Goal: Transaction & Acquisition: Download file/media

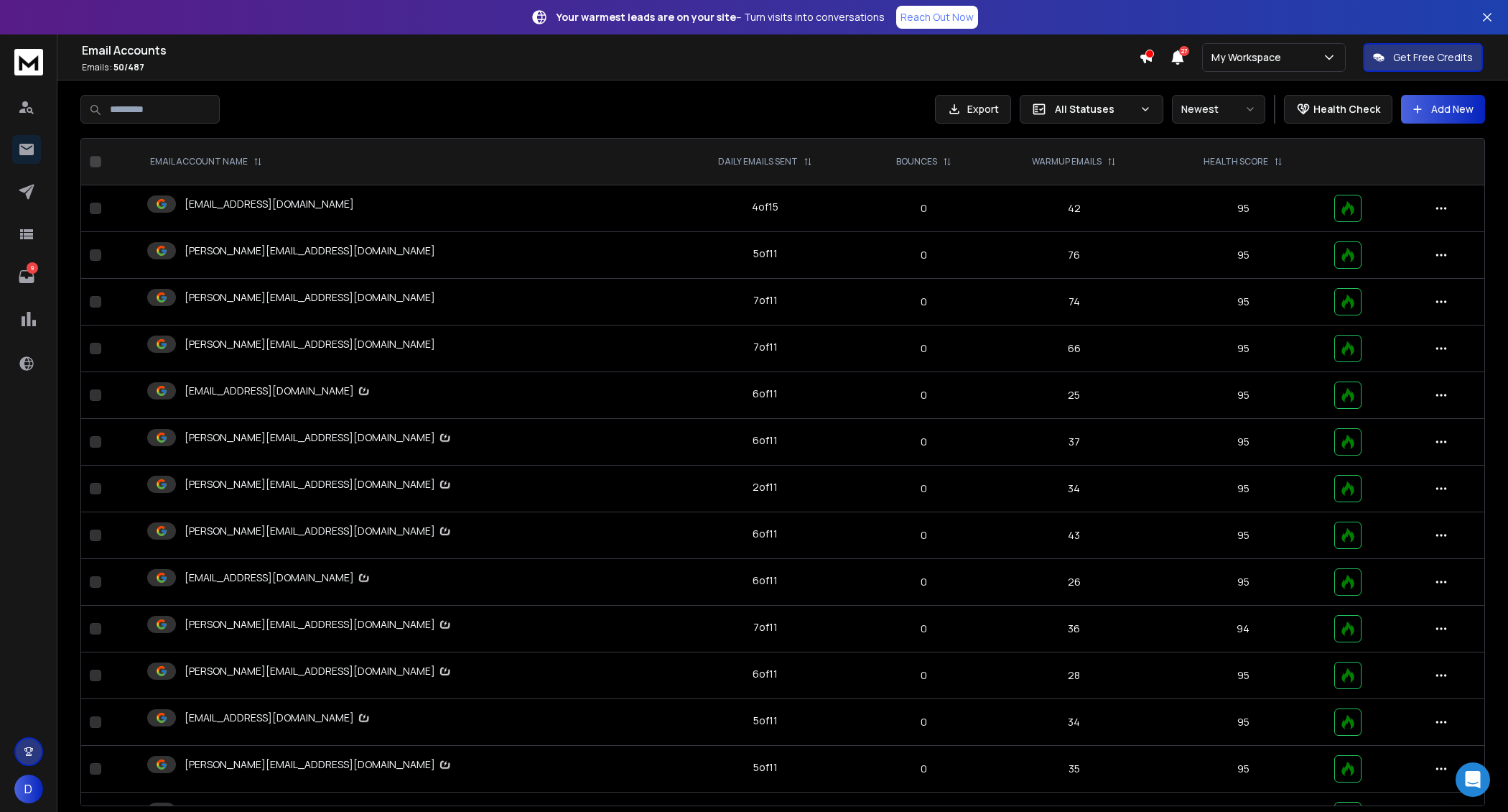
click at [41, 184] on div at bounding box center [29, 194] width 33 height 34
click at [33, 185] on icon at bounding box center [26, 192] width 15 height 15
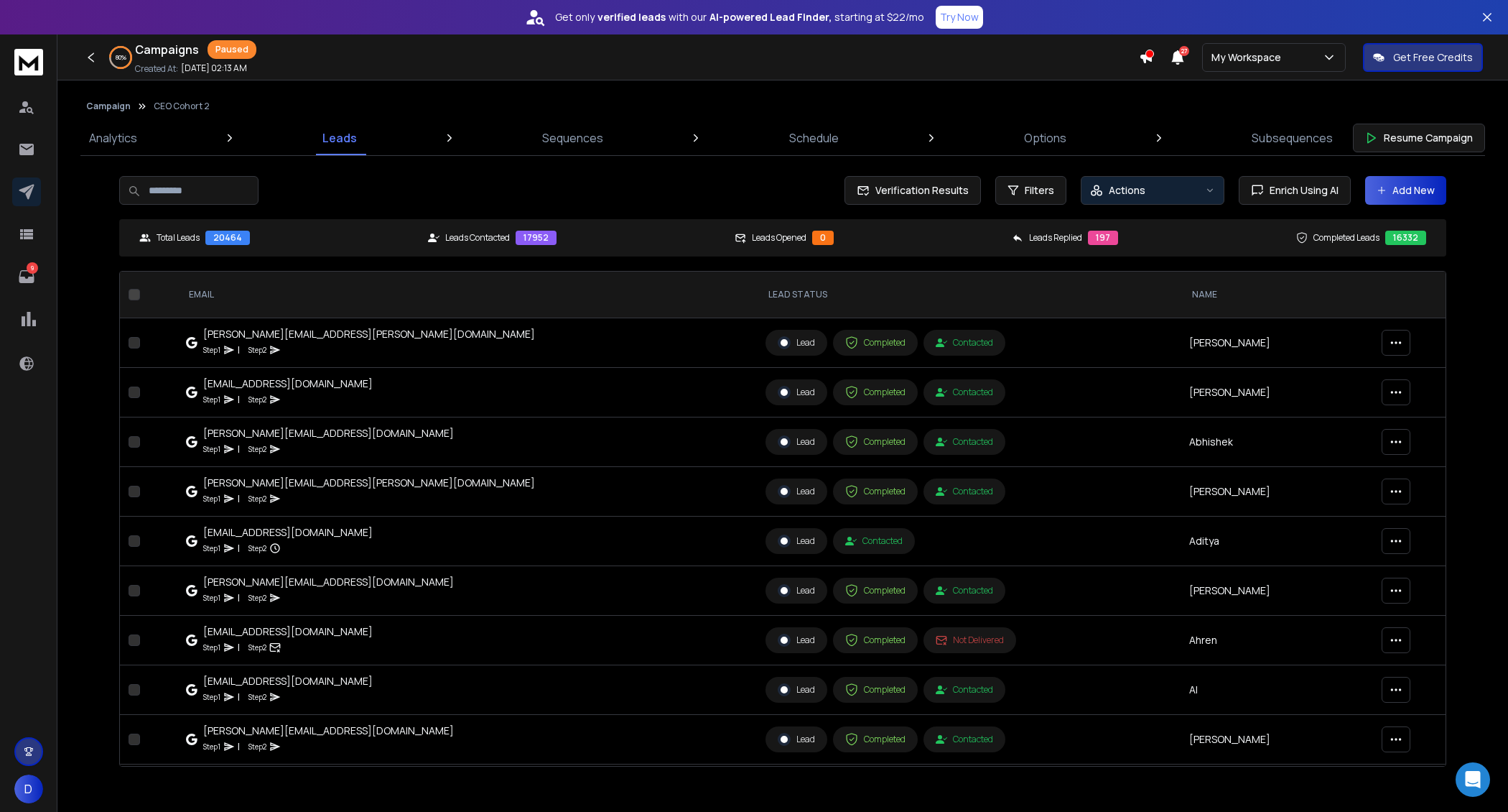
click at [1106, 196] on div "Actions" at bounding box center [1145, 190] width 109 height 14
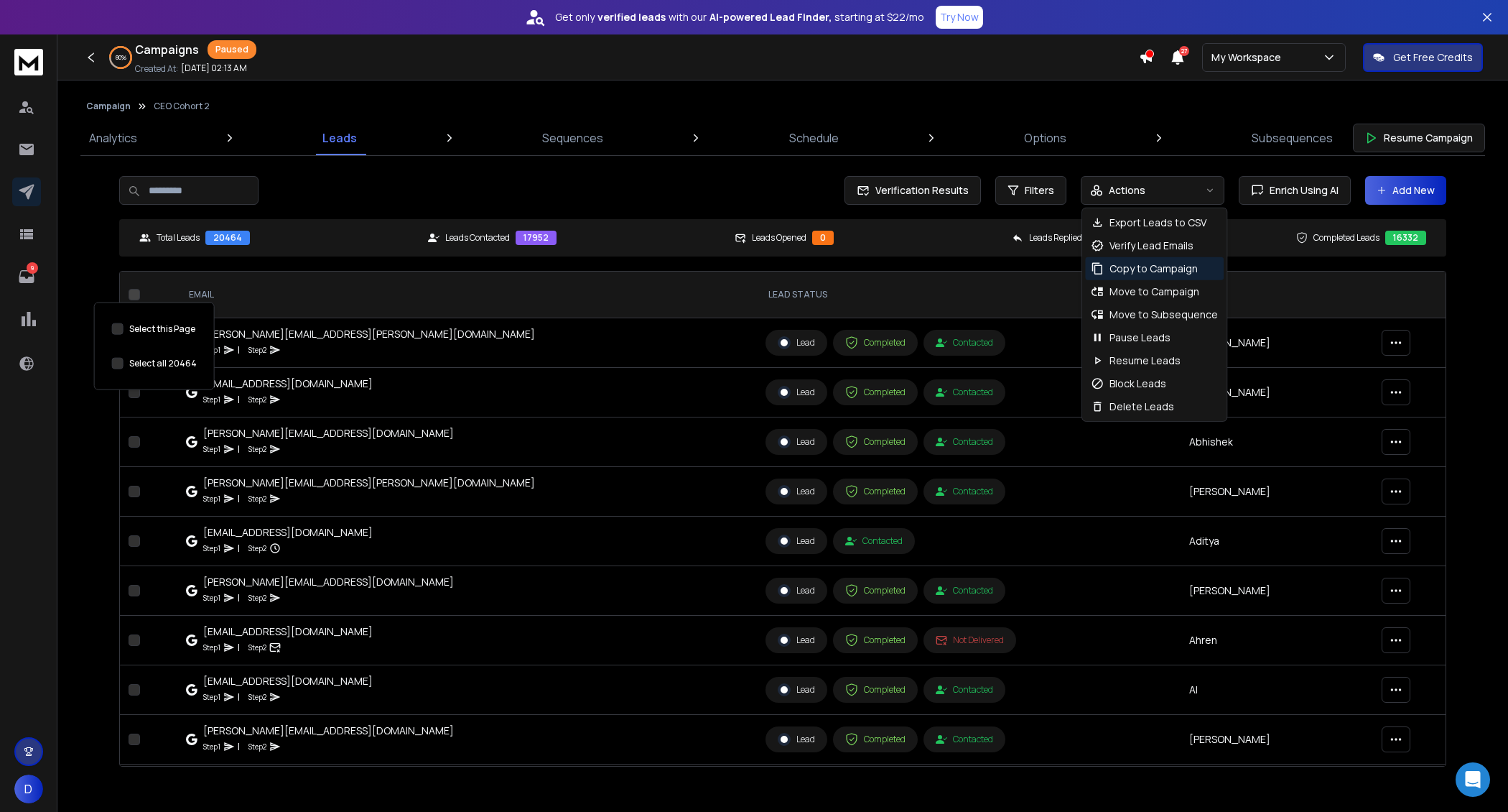
click at [131, 297] on button "Select this Page" at bounding box center [134, 294] width 12 height 12
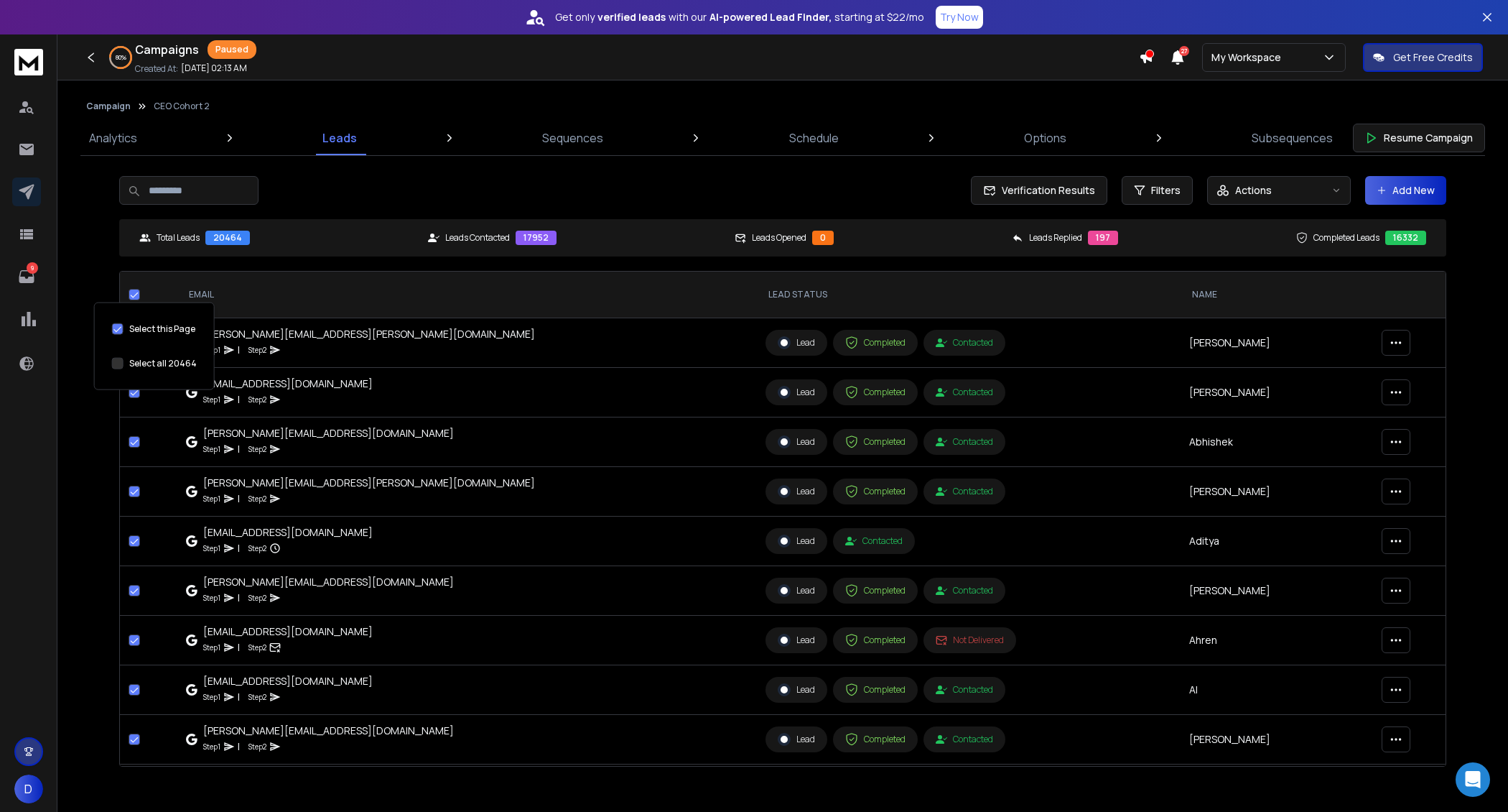
click at [162, 365] on label "Select all 20464" at bounding box center [163, 363] width 67 height 12
click at [112, 362] on button "Select this Page" at bounding box center [118, 363] width 12 height 12
click at [1262, 195] on p "Actions" at bounding box center [1254, 190] width 36 height 14
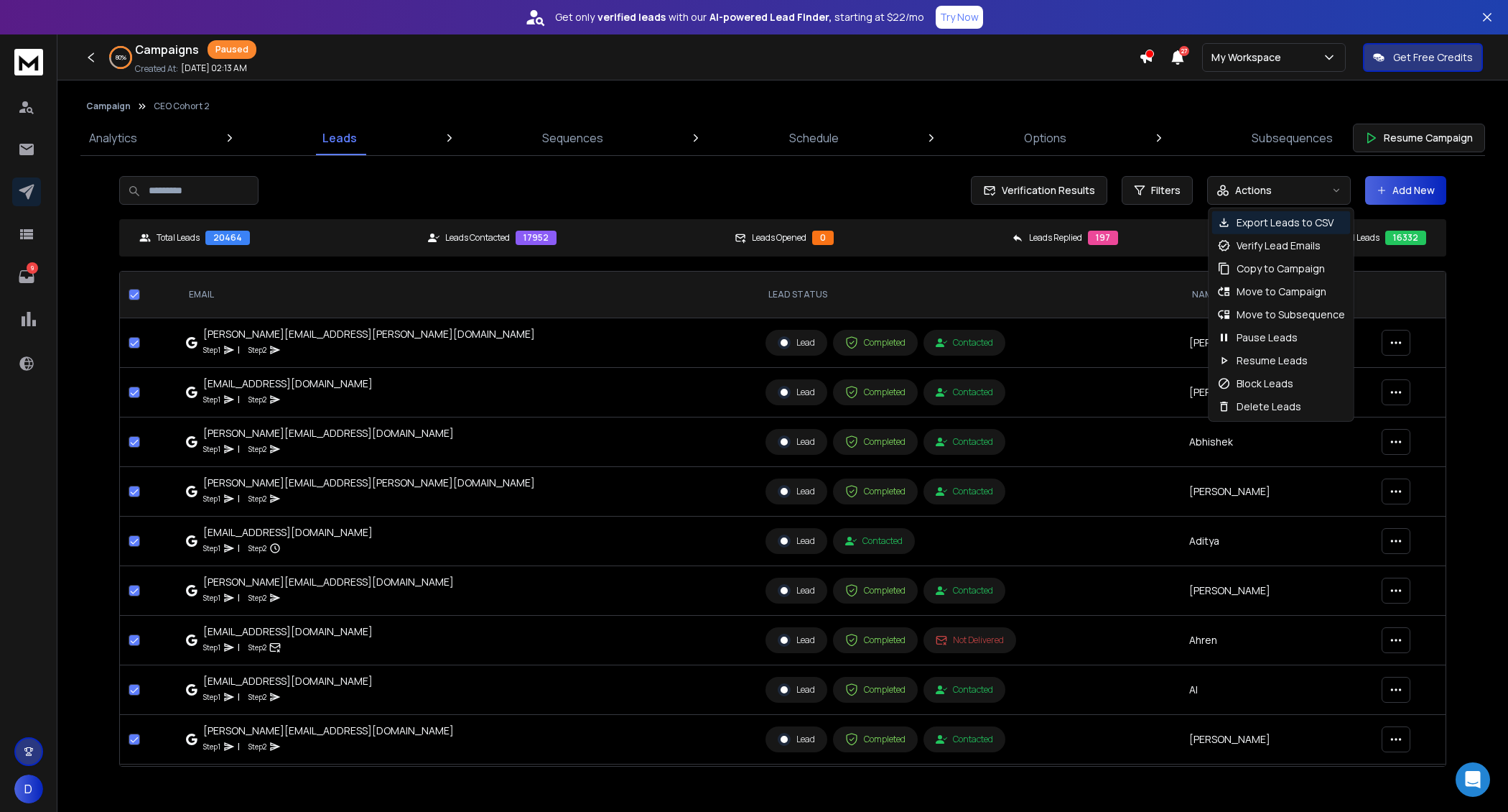
click at [1285, 230] on div "Export Leads to CSV" at bounding box center [1282, 222] width 139 height 23
